Goal: Communication & Community: Participate in discussion

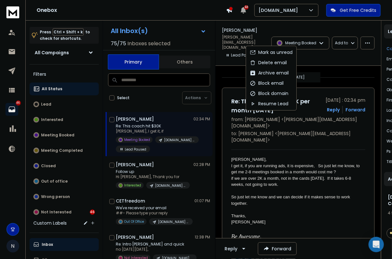
scroll to position [0, 137]
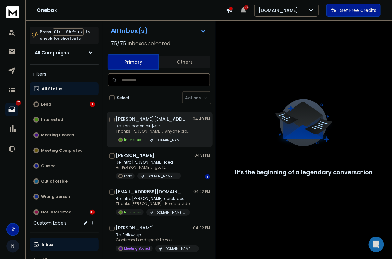
click at [179, 129] on p "Thanks [PERSON_NAME]. Anyone promising to bring" at bounding box center [154, 131] width 77 height 5
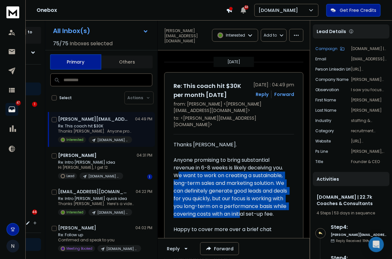
drag, startPoint x: 275, startPoint y: 147, endPoint x: 282, endPoint y: 131, distance: 17.0
click at [232, 169] on div "Thanks [PERSON_NAME]. Anyone promising to bring substantial revenue in 6-8 week…" at bounding box center [232, 191] width 116 height 100
click at [196, 155] on div "Thanks [PERSON_NAME]. Anyone promising to bring substantial revenue in 6-8 week…" at bounding box center [232, 191] width 116 height 100
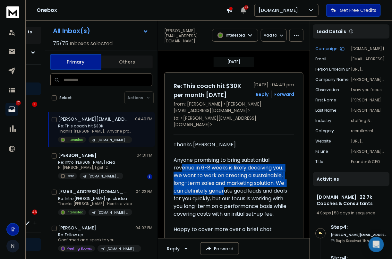
drag, startPoint x: 201, startPoint y: 145, endPoint x: 231, endPoint y: 155, distance: 31.3
click at [231, 155] on div "Thanks [PERSON_NAME]. Anyone promising to bring substantial revenue in 6-8 week…" at bounding box center [232, 191] width 116 height 100
